Goal: Navigation & Orientation: Find specific page/section

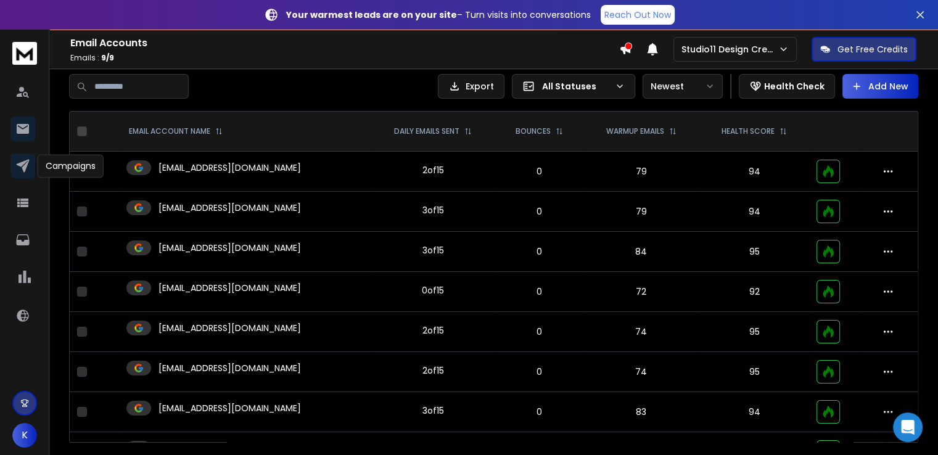
click at [29, 165] on icon at bounding box center [22, 165] width 15 height 15
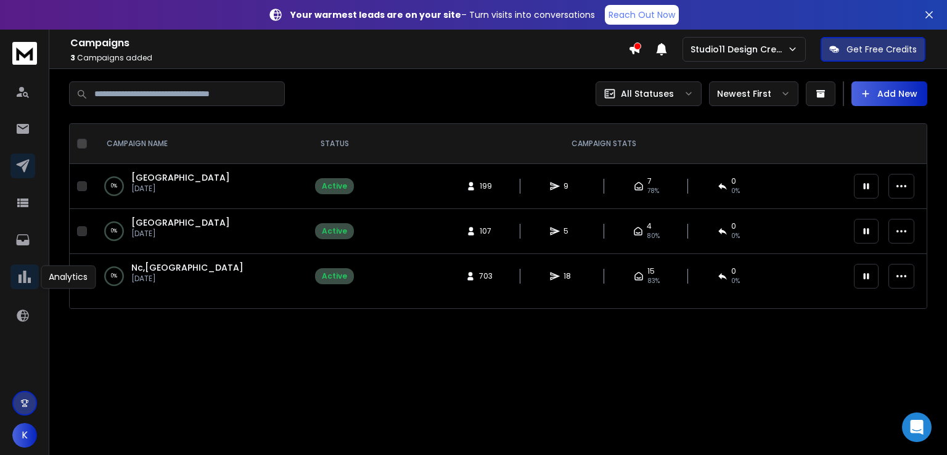
click at [31, 283] on icon at bounding box center [24, 277] width 19 height 19
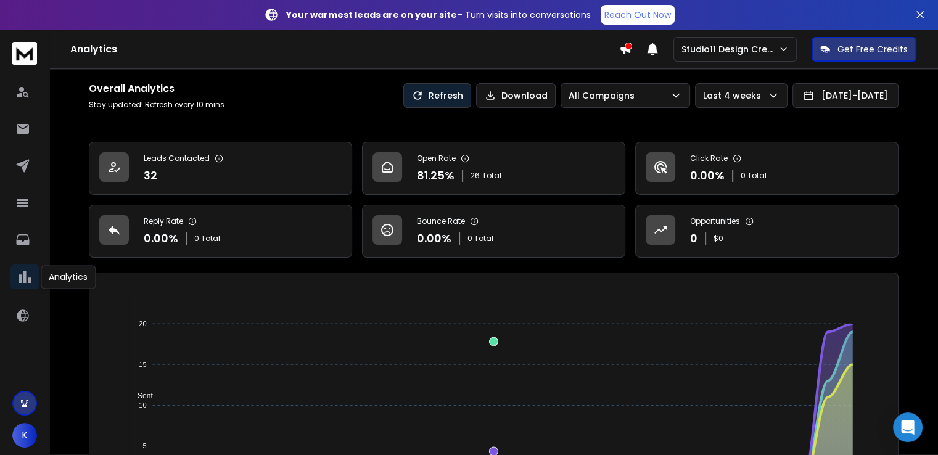
click at [403, 102] on button "Refresh" at bounding box center [437, 95] width 68 height 25
click at [311, 114] on div "Overall Analytics Stay updated! Refresh every 10 mins. Refresh Download All Cam…" at bounding box center [494, 99] width 810 height 36
click at [166, 98] on div "Overall Analytics Stay updated! Refresh every 10 mins." at bounding box center [158, 95] width 138 height 28
click at [168, 101] on p "Stay updated! Refresh every 10 mins." at bounding box center [158, 105] width 138 height 10
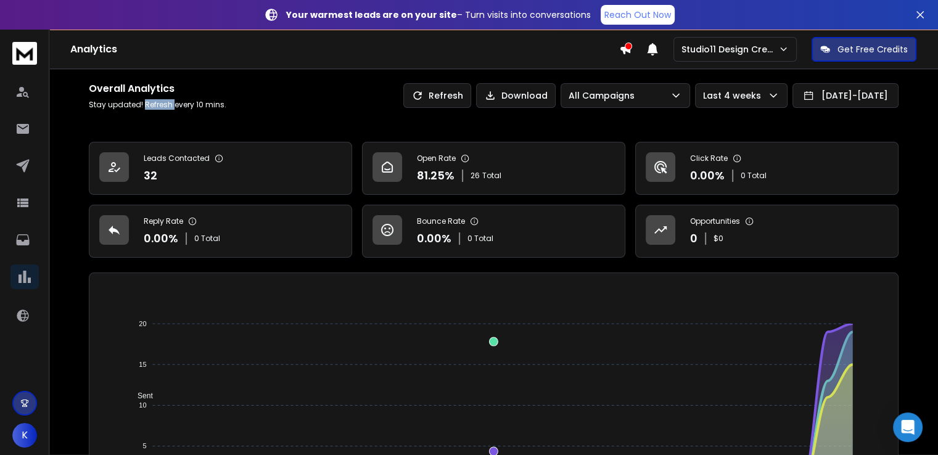
click at [168, 101] on p "Stay updated! Refresh every 10 mins." at bounding box center [158, 105] width 138 height 10
click at [170, 107] on p "Stay updated! Refresh every 10 mins." at bounding box center [158, 105] width 138 height 10
click at [126, 107] on p "Stay updated! Refresh every 10 mins." at bounding box center [158, 105] width 138 height 10
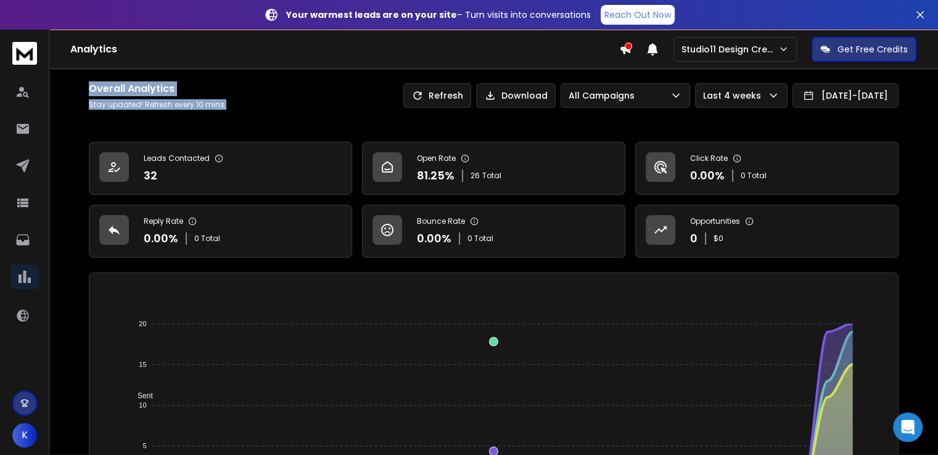
drag, startPoint x: 88, startPoint y: 84, endPoint x: 232, endPoint y: 109, distance: 147.1
click at [232, 109] on div "Overall Analytics Stay updated! Refresh every 10 mins. Refresh Download All Cam…" at bounding box center [493, 447] width 889 height 756
copy div "Overall Analytics Stay updated! Refresh every 10 mins."
click at [180, 102] on p "Stay updated! Refresh every 10 mins." at bounding box center [158, 105] width 138 height 10
drag, startPoint x: 232, startPoint y: 110, endPoint x: 60, endPoint y: 77, distance: 174.5
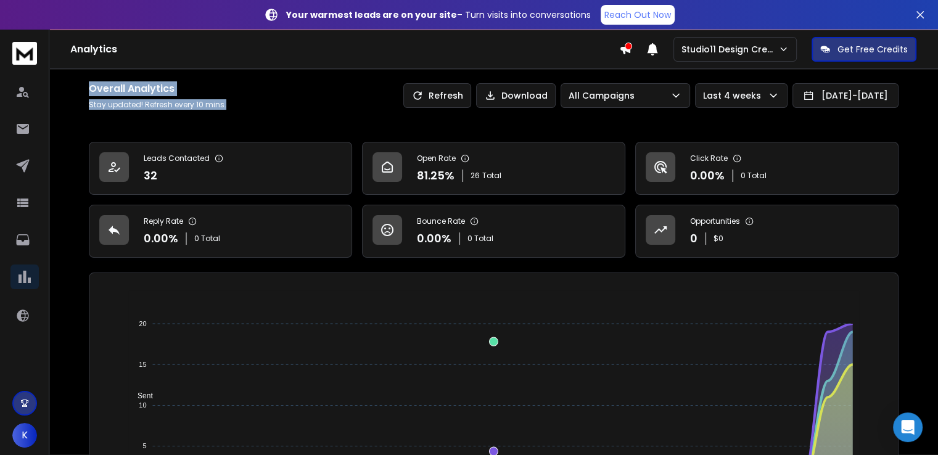
click at [60, 77] on div "Overall Analytics Stay updated! Refresh every 10 mins. Refresh Download All Cam…" at bounding box center [493, 447] width 889 height 756
click at [89, 90] on h1 "Overall Analytics" at bounding box center [158, 88] width 138 height 15
drag, startPoint x: 89, startPoint y: 90, endPoint x: 218, endPoint y: 103, distance: 129.5
click at [218, 103] on div "Overall Analytics Stay updated! Refresh every 10 mins." at bounding box center [158, 95] width 138 height 28
drag, startPoint x: 218, startPoint y: 103, endPoint x: 187, endPoint y: 110, distance: 31.7
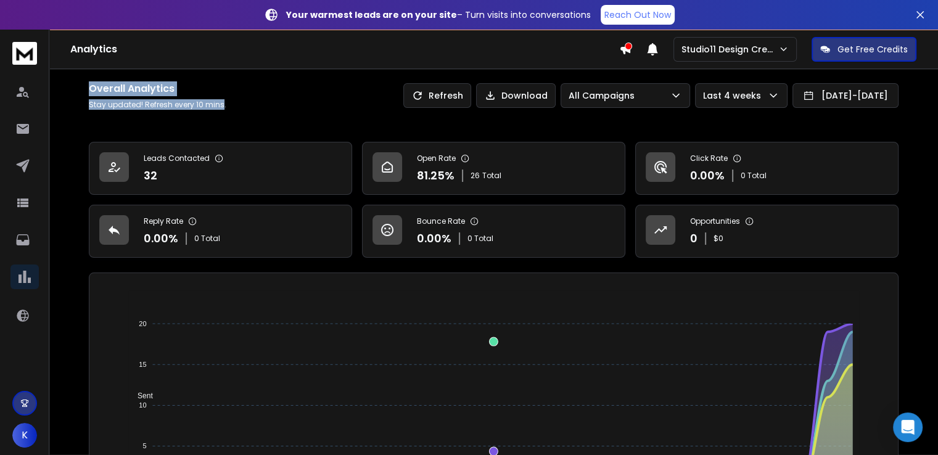
click at [187, 110] on div "Overall Analytics Stay updated! Refresh every 10 mins. Refresh Download All Cam…" at bounding box center [494, 99] width 810 height 36
